Goal: Communication & Community: Answer question/provide support

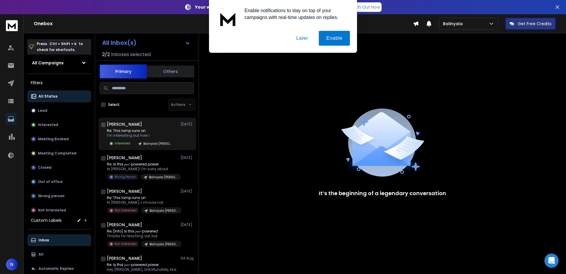
click at [160, 132] on p "Re: This lamp runs on" at bounding box center [141, 130] width 68 height 5
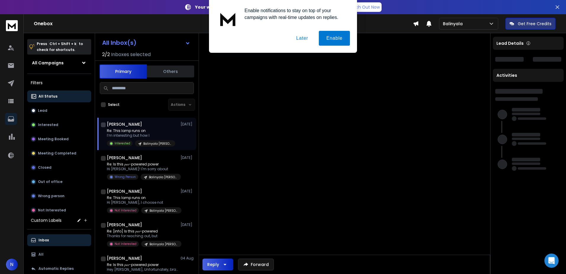
click at [304, 38] on button "Later" at bounding box center [302, 38] width 27 height 15
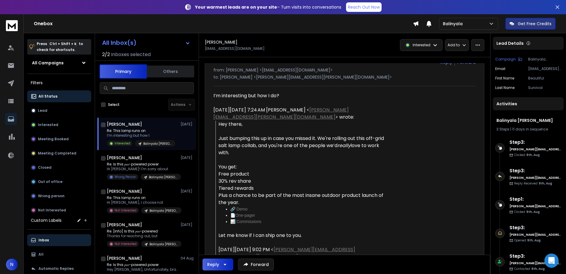
scroll to position [36, 0]
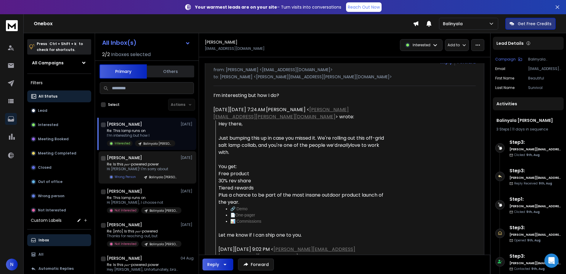
click at [131, 168] on p "Hi [PERSON_NAME]! I'm sorry about" at bounding box center [142, 168] width 71 height 5
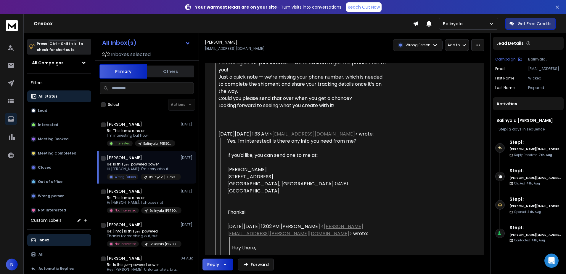
scroll to position [154, 0]
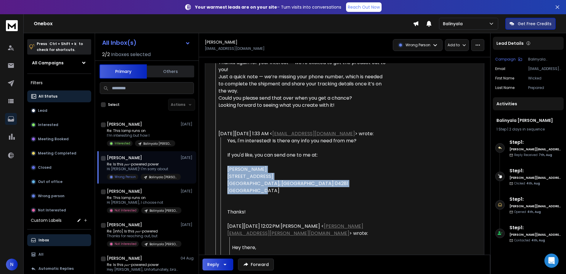
drag, startPoint x: 228, startPoint y: 170, endPoint x: 262, endPoint y: 191, distance: 39.7
click at [262, 191] on div "Yes, I'm interested! Is there any info you need from me? If you'd like, you can…" at bounding box center [306, 176] width 159 height 78
copy div "[PERSON_NAME] [STREET_ADDRESS]"
click at [318, 180] on div "[GEOGRAPHIC_DATA], [GEOGRAPHIC_DATA] 04281" at bounding box center [306, 183] width 159 height 7
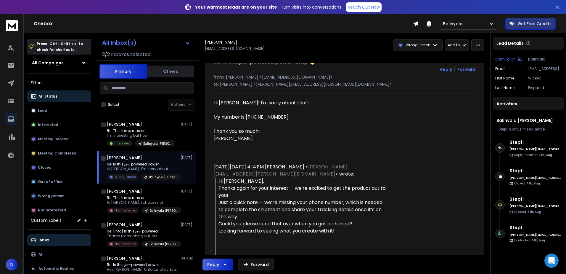
scroll to position [0, 0]
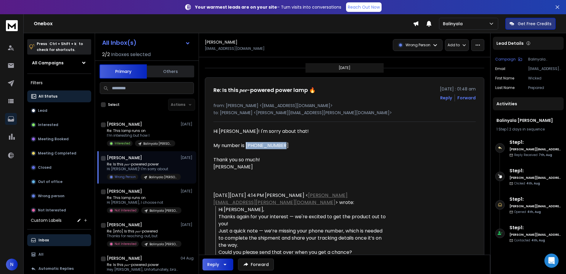
drag, startPoint x: 247, startPoint y: 145, endPoint x: 281, endPoint y: 145, distance: 34.0
click at [281, 145] on div "My number is [PHONE_NUMBER]" at bounding box center [299, 145] width 173 height 7
copy div "[PHONE_NUMBER]"
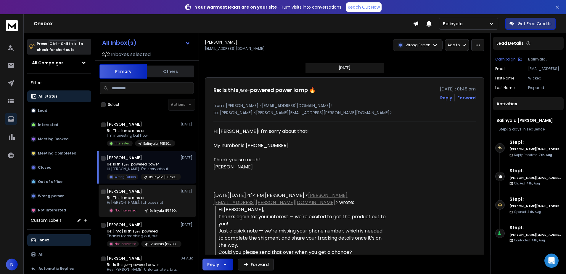
click at [154, 195] on p "Re: This lamp runs on" at bounding box center [142, 197] width 71 height 5
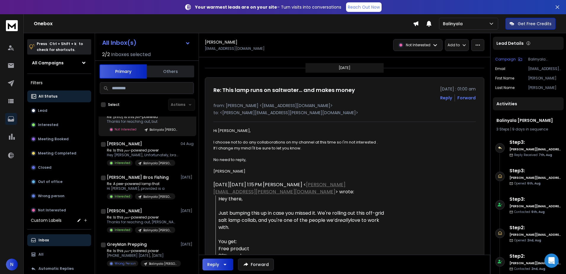
scroll to position [115, 0]
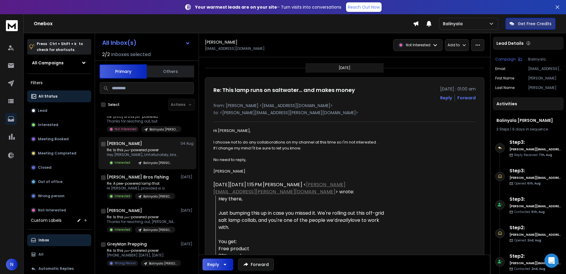
click at [160, 151] on p "Re: Is this 𝑝𝑒𝑒-powered power" at bounding box center [142, 149] width 71 height 5
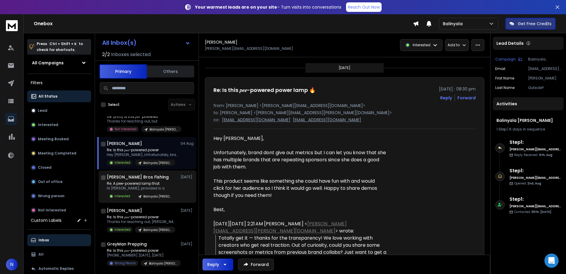
click at [154, 178] on div "[PERSON_NAME] Bros Fishing [DATE]" at bounding box center [150, 177] width 87 height 6
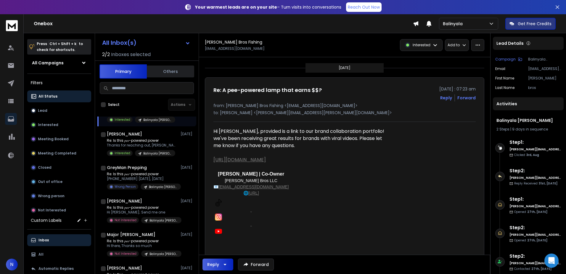
scroll to position [192, 0]
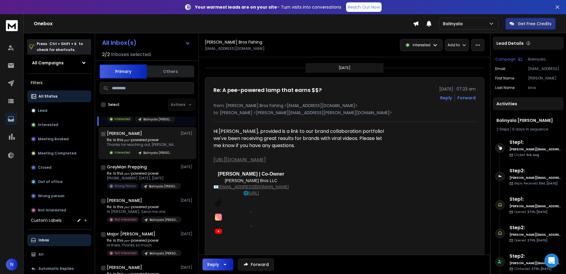
click at [152, 136] on div "[PERSON_NAME] [DATE]" at bounding box center [150, 133] width 87 height 6
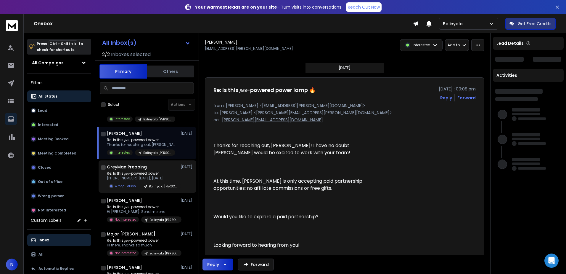
click at [162, 172] on p "Re: Is this 𝑝𝑒𝑒-powered power" at bounding box center [142, 173] width 71 height 5
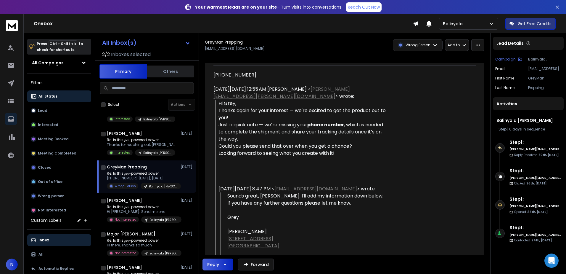
scroll to position [60, 0]
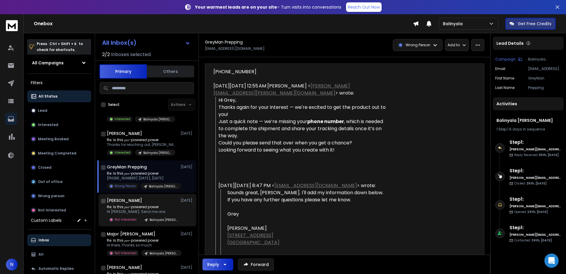
click at [142, 203] on div "[PERSON_NAME] [DATE] Re: Is this 𝑝𝑒𝑒-powered power Hi [PERSON_NAME]; Send me on…" at bounding box center [150, 209] width 87 height 25
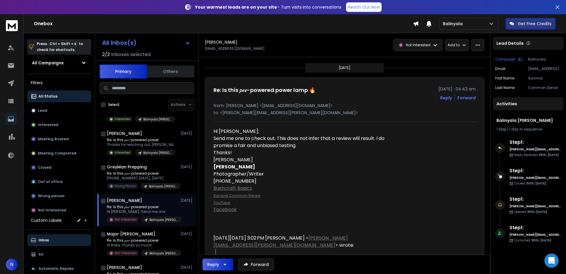
scroll to position [260, 0]
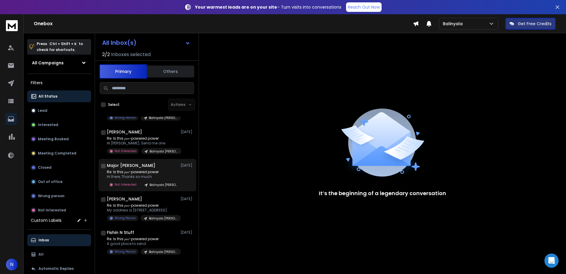
click at [158, 175] on p "Hi there, Thanks so much" at bounding box center [142, 176] width 71 height 5
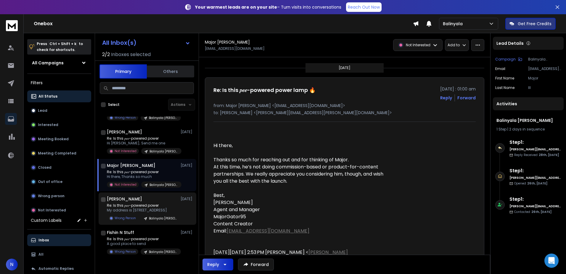
click at [162, 207] on p "Re: Is this 𝑝𝑒𝑒-powered power" at bounding box center [142, 205] width 71 height 5
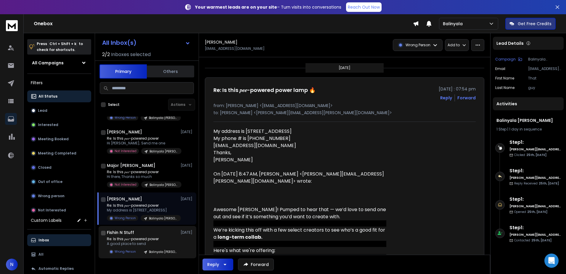
click at [162, 238] on p "Re: Is this 𝑝𝑒𝑒-powered power" at bounding box center [142, 238] width 71 height 5
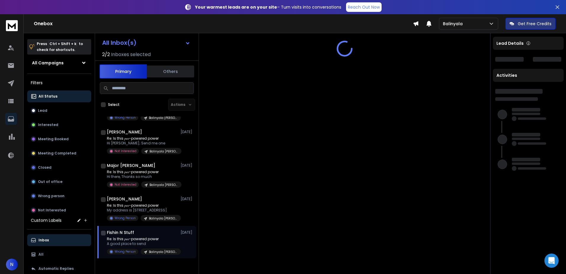
scroll to position [262, 0]
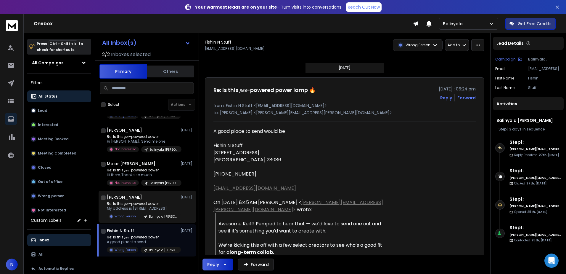
click at [163, 209] on p "My address is [STREET_ADDRESS]" at bounding box center [142, 208] width 71 height 5
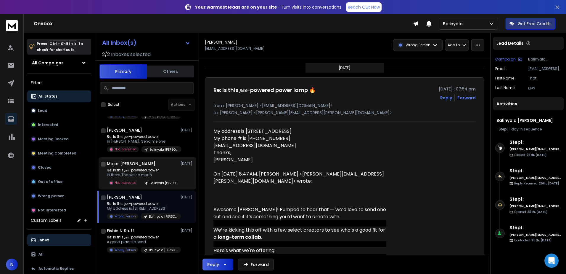
click at [165, 165] on div "Major [PERSON_NAME] [DATE]" at bounding box center [150, 163] width 87 height 6
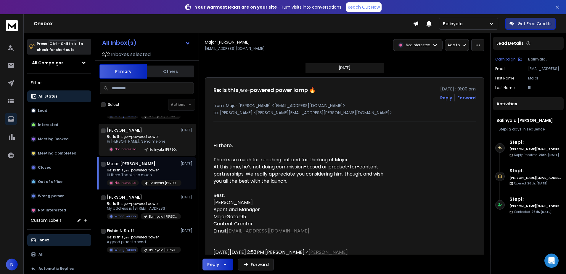
click at [140, 133] on div "[PERSON_NAME] [DATE] Re: Is this 𝑝𝑒𝑒-powered power Hi [PERSON_NAME]; Send me on…" at bounding box center [150, 139] width 87 height 25
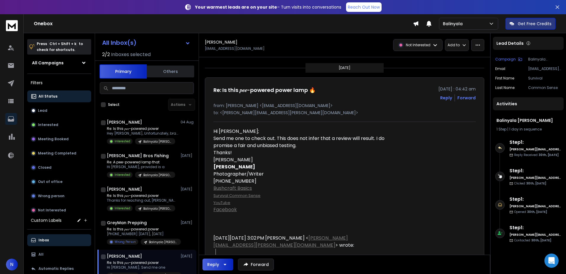
scroll to position [136, 0]
click at [140, 133] on p "Hey [PERSON_NAME], Unfortunately, brand dont" at bounding box center [142, 133] width 71 height 5
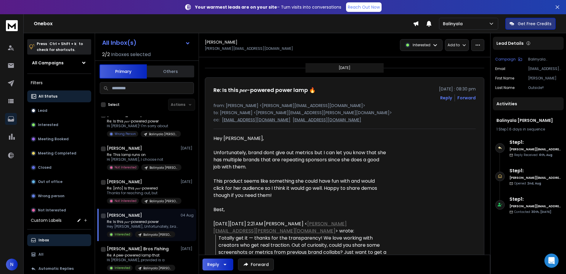
scroll to position [43, 0]
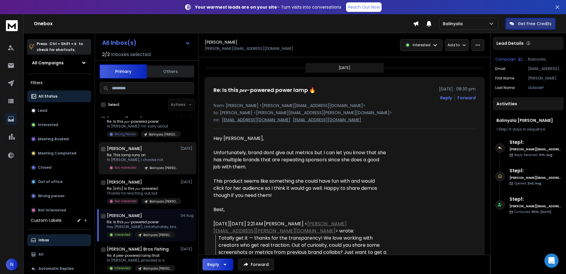
click at [141, 157] on p "Re: This lamp runs on" at bounding box center [142, 154] width 71 height 5
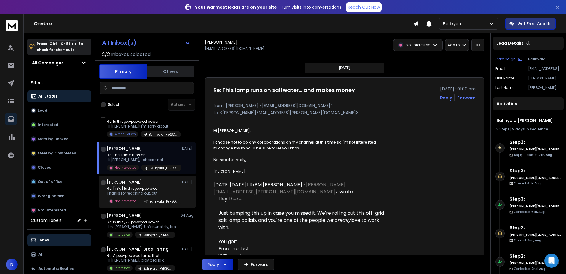
click at [161, 182] on div "[PERSON_NAME] [DATE]" at bounding box center [150, 182] width 87 height 6
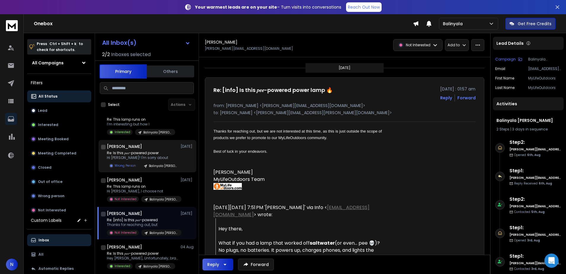
scroll to position [0, 0]
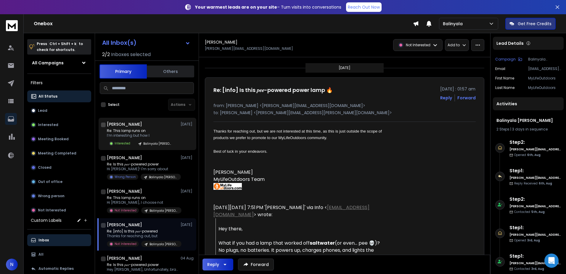
click at [153, 125] on div "[PERSON_NAME] [DATE]" at bounding box center [150, 124] width 87 height 6
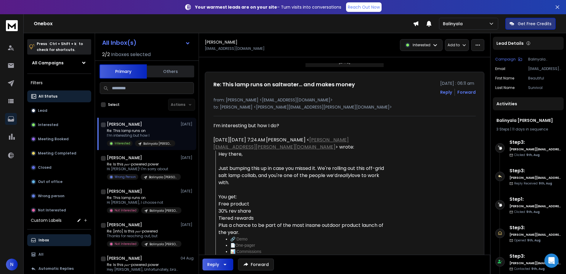
scroll to position [5, 0]
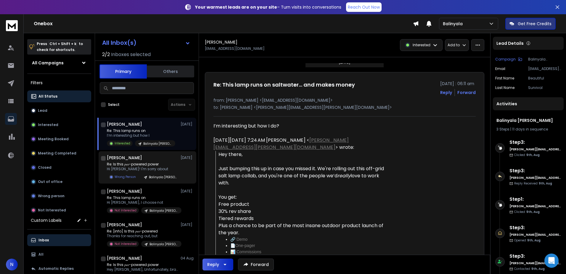
click at [161, 153] on div "[PERSON_NAME] [DATE] Re: Is this 𝑝𝑒𝑒-powered power Hi [PERSON_NAME]! I'm sorry …" at bounding box center [148, 167] width 98 height 32
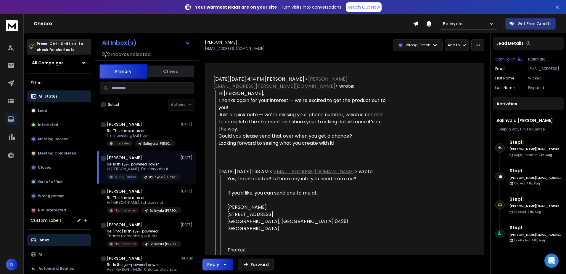
scroll to position [116, 0]
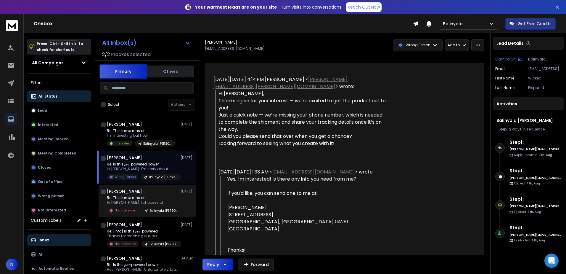
click at [149, 195] on div "[PERSON_NAME] [DATE] Re: This lamp runs on Hi [PERSON_NAME], I choose not Not I…" at bounding box center [150, 200] width 87 height 25
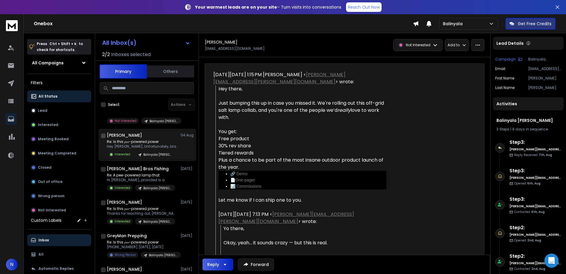
scroll to position [131, 0]
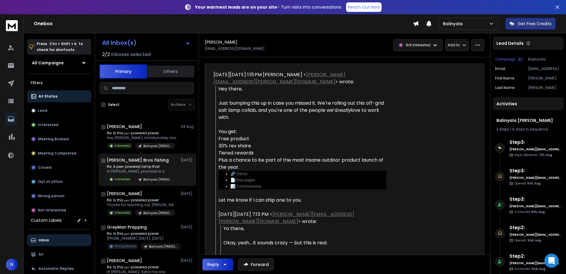
click at [153, 171] on p "Hi [PERSON_NAME], provided is a" at bounding box center [141, 171] width 68 height 5
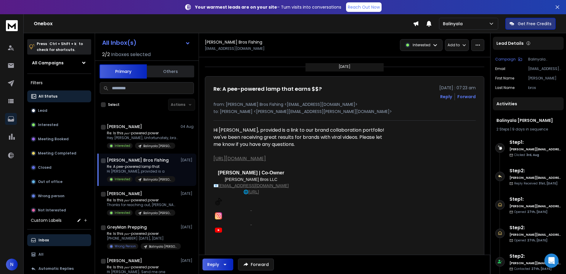
scroll to position [0, 0]
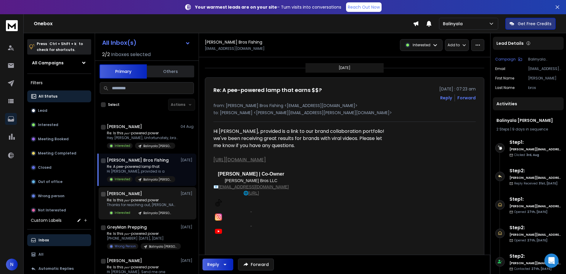
click at [131, 197] on div "[PERSON_NAME] [DATE] Re: Is this 𝑝𝑒𝑒-powered power Thanks for reaching out, [PE…" at bounding box center [150, 202] width 87 height 25
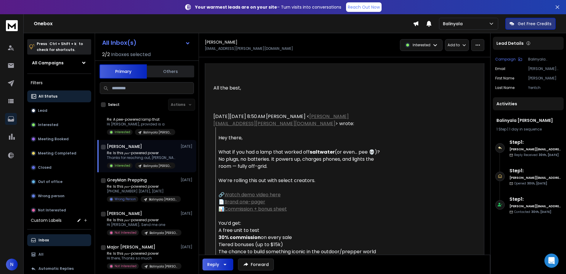
scroll to position [187, 0]
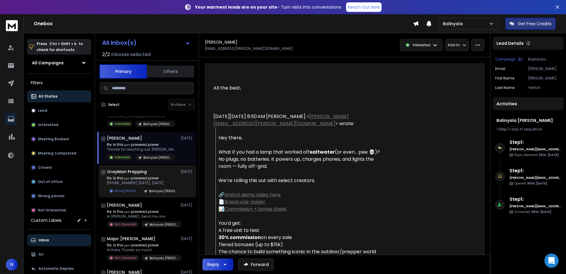
click at [151, 175] on div "GreyMan Prepping [DATE] Re: Is this 𝑝𝑒𝑒-powered power [PHONE_NUMBER] [DATE], [D…" at bounding box center [150, 180] width 87 height 25
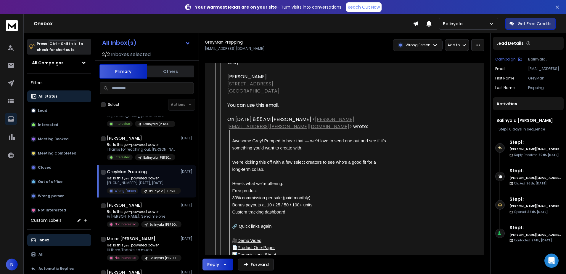
scroll to position [211, 0]
drag, startPoint x: 233, startPoint y: 147, endPoint x: 340, endPoint y: 137, distance: 107.7
click at [340, 130] on div "On [DATE] 8:55 AM [PERSON_NAME] < [PERSON_NAME][EMAIL_ADDRESS][PERSON_NAME][DOM…" at bounding box center [306, 123] width 159 height 14
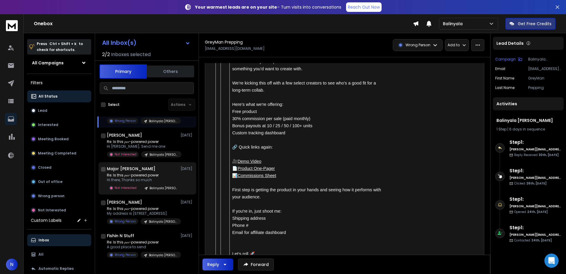
scroll to position [257, 0]
click at [148, 174] on p "Re: Is this 𝑝𝑒𝑒-powered power" at bounding box center [142, 174] width 71 height 5
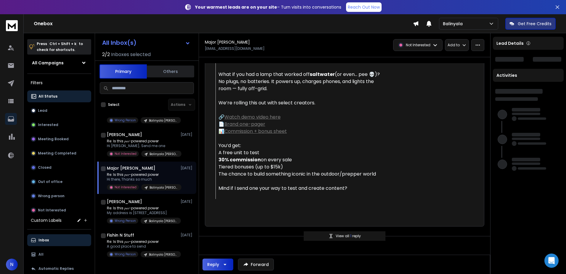
scroll to position [213, 0]
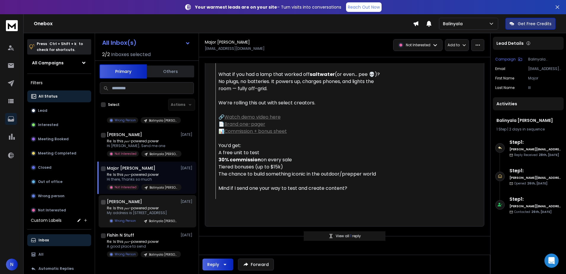
click at [148, 208] on p "Re: Is this 𝑝𝑒𝑒-powered power" at bounding box center [142, 207] width 71 height 5
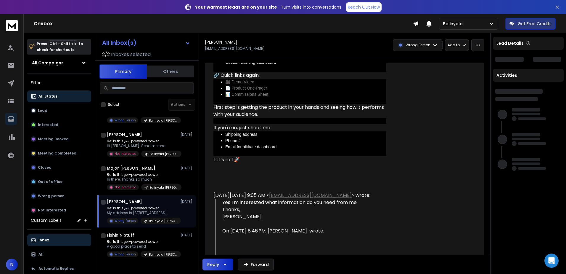
scroll to position [290, 0]
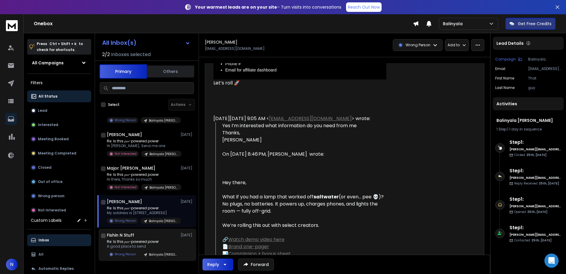
click at [147, 239] on div "Fishin N Stuff [DATE] Re: Is this 𝑝𝑒𝑒-powered power A good place to send Wrong …" at bounding box center [150, 244] width 87 height 25
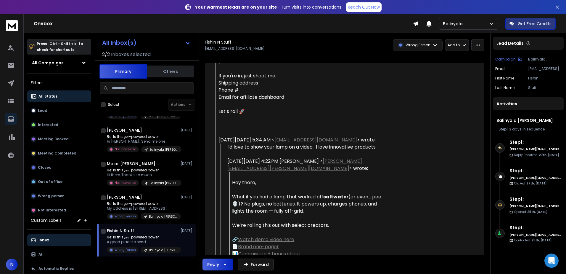
scroll to position [0, 0]
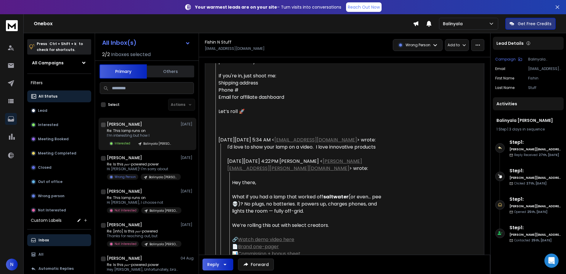
click at [159, 123] on div "[PERSON_NAME] [DATE]" at bounding box center [150, 124] width 87 height 6
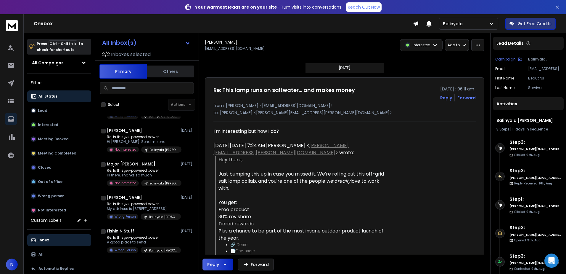
scroll to position [262, 0]
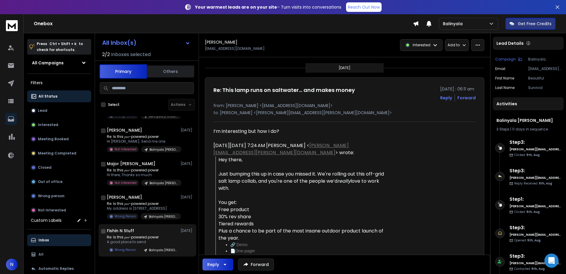
click at [144, 226] on div "Fishin N Stuff [DATE] Re: Is this 𝑝𝑒𝑒-powered power A good place to send Wrong …" at bounding box center [148, 240] width 98 height 32
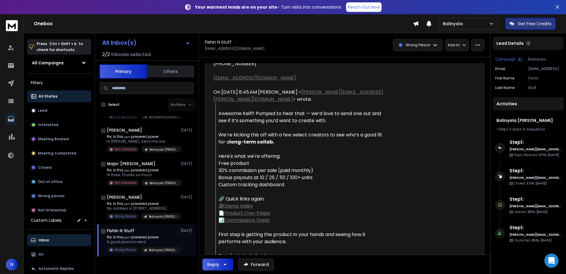
scroll to position [103, 0]
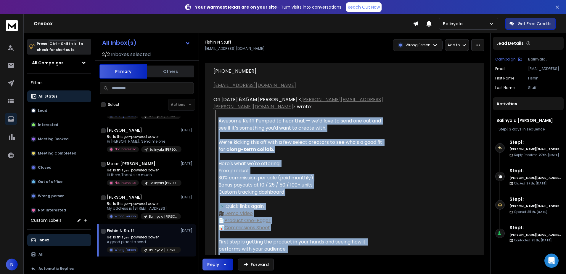
drag, startPoint x: 218, startPoint y: 120, endPoint x: 293, endPoint y: 252, distance: 151.9
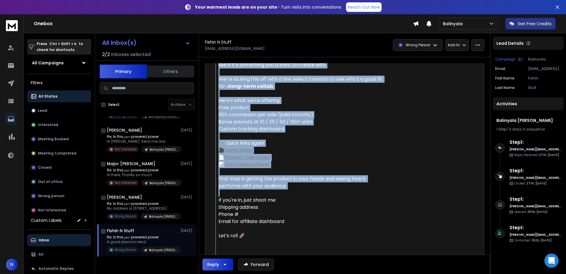
scroll to position [154, 0]
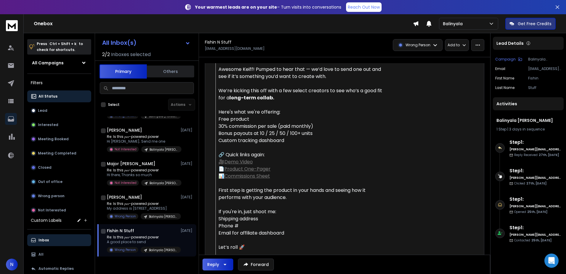
click at [316, 213] on div "If you're in, just shoot me:" at bounding box center [302, 211] width 168 height 7
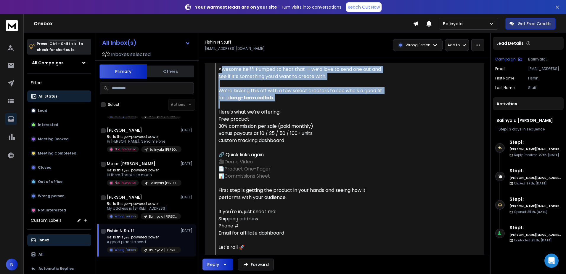
drag, startPoint x: 220, startPoint y: 68, endPoint x: 238, endPoint y: 104, distance: 40.3
click at [238, 104] on blockquote "Awesome Keiff! Pumped to hear that — we’d love to send one out and see if it’s …" at bounding box center [301, 272] width 171 height 426
click at [238, 104] on div at bounding box center [302, 104] width 168 height 7
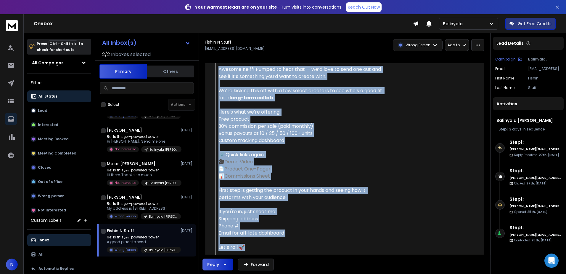
drag, startPoint x: 218, startPoint y: 69, endPoint x: 243, endPoint y: 248, distance: 181.3
click at [243, 248] on blockquote "Awesome Keiff! Pumped to hear that — we’d love to send one out and see if it’s …" at bounding box center [301, 272] width 171 height 426
copy blockquote "Awesome Keiff! Pumped to hear that — we’d love to send one out and see if it’s …"
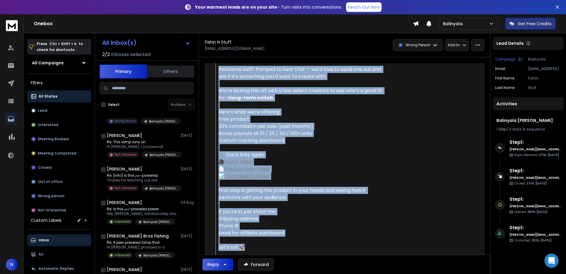
scroll to position [0, 0]
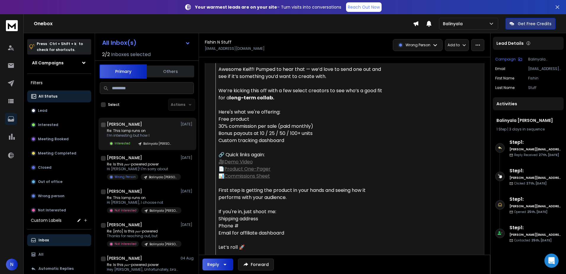
click at [160, 125] on div "[PERSON_NAME] [DATE]" at bounding box center [150, 124] width 87 height 6
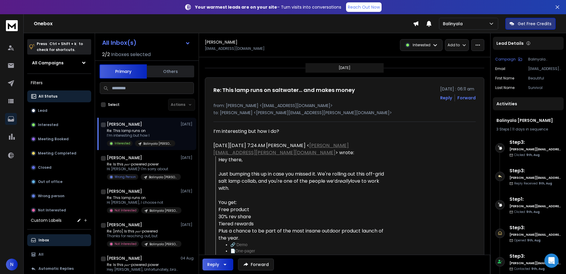
click at [216, 261] on div "Reply" at bounding box center [217, 264] width 21 height 7
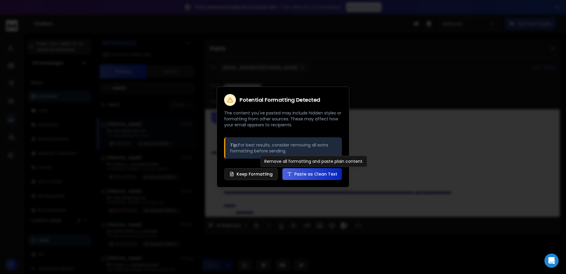
click at [319, 178] on button "Paste as Clean Text" at bounding box center [312, 174] width 60 height 12
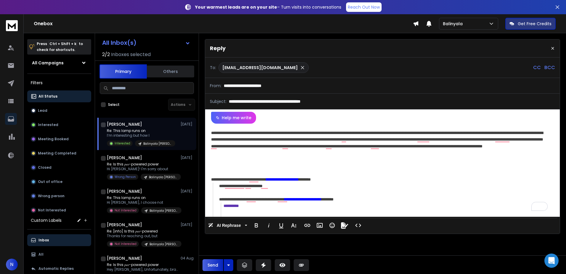
click at [238, 130] on div "**********" at bounding box center [379, 142] width 337 height 27
click at [238, 131] on div "**********" at bounding box center [379, 142] width 337 height 27
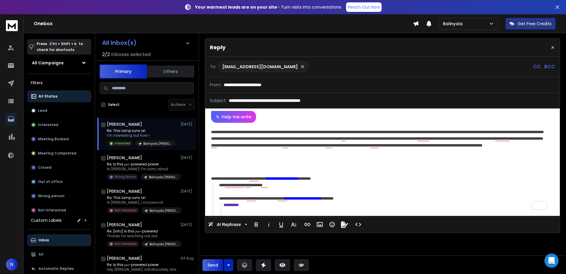
scroll to position [104, 0]
click at [210, 263] on button "Send" at bounding box center [213, 265] width 21 height 12
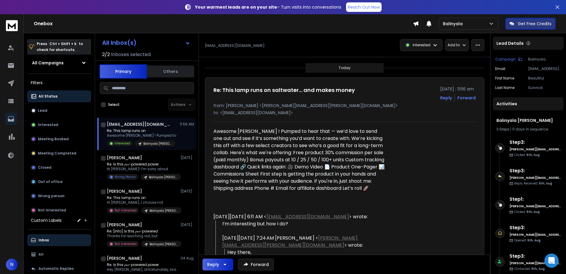
click at [326, 200] on div at bounding box center [299, 202] width 173 height 7
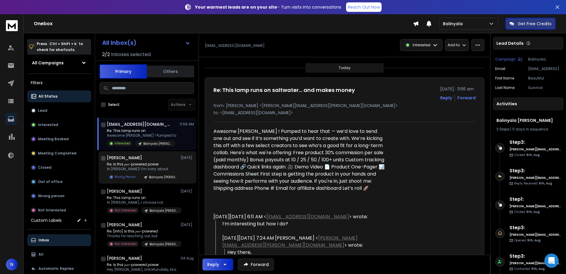
click at [145, 161] on div "[PERSON_NAME] [DATE] Re: Is this 𝑝𝑒𝑒-powered power Hi [PERSON_NAME]! I'm sorry …" at bounding box center [150, 167] width 87 height 25
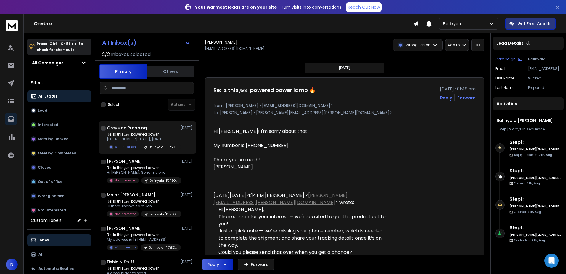
scroll to position [262, 0]
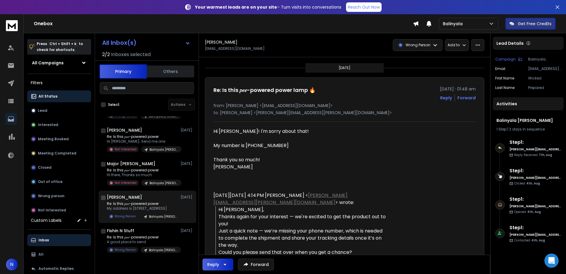
click at [169, 204] on p "Re: Is this 𝑝𝑒𝑒-powered power" at bounding box center [142, 203] width 71 height 5
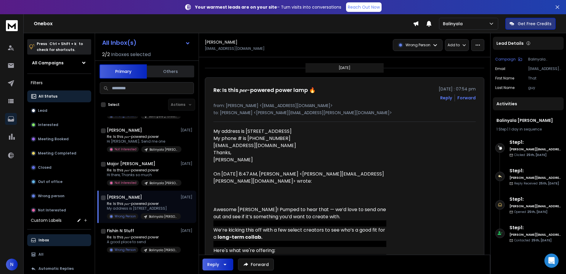
drag, startPoint x: 247, startPoint y: 131, endPoint x: 335, endPoint y: 130, distance: 88.5
copy div "[STREET_ADDRESS]"
drag, startPoint x: 248, startPoint y: 139, endPoint x: 278, endPoint y: 138, distance: 30.2
click at [278, 138] on div "My phone # is [PHONE_NUMBER]" at bounding box center [299, 138] width 173 height 7
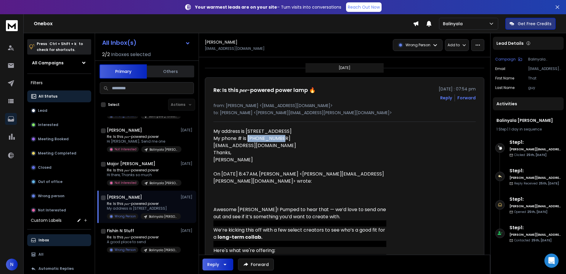
copy div "[PHONE_NUMBER]"
